Goal: Check status: Check status

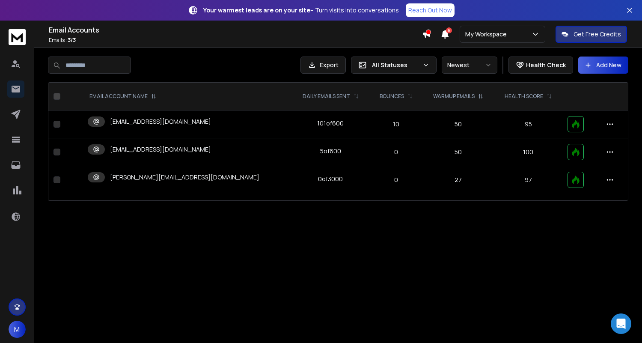
click at [179, 123] on p "[EMAIL_ADDRESS][DOMAIN_NAME]" at bounding box center [160, 121] width 101 height 9
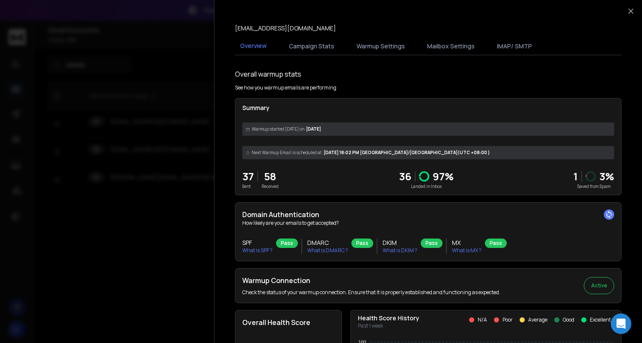
click at [217, 179] on div "Multi Select Table Sheet [EMAIL_ADDRESS][DOMAIN_NAME] Overview Campaign Stats W…" at bounding box center [428, 171] width 428 height 343
click at [201, 188] on div at bounding box center [321, 171] width 642 height 343
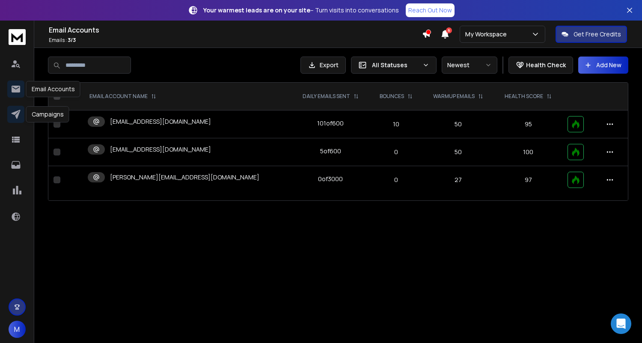
click at [13, 106] on link at bounding box center [15, 114] width 17 height 17
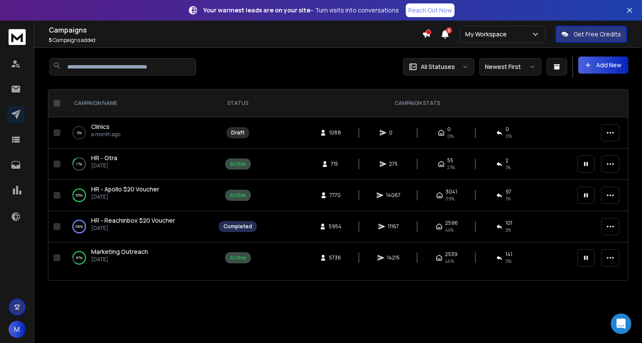
click at [121, 256] on p "[DATE]" at bounding box center [119, 259] width 57 height 7
